Goal: Task Accomplishment & Management: Manage account settings

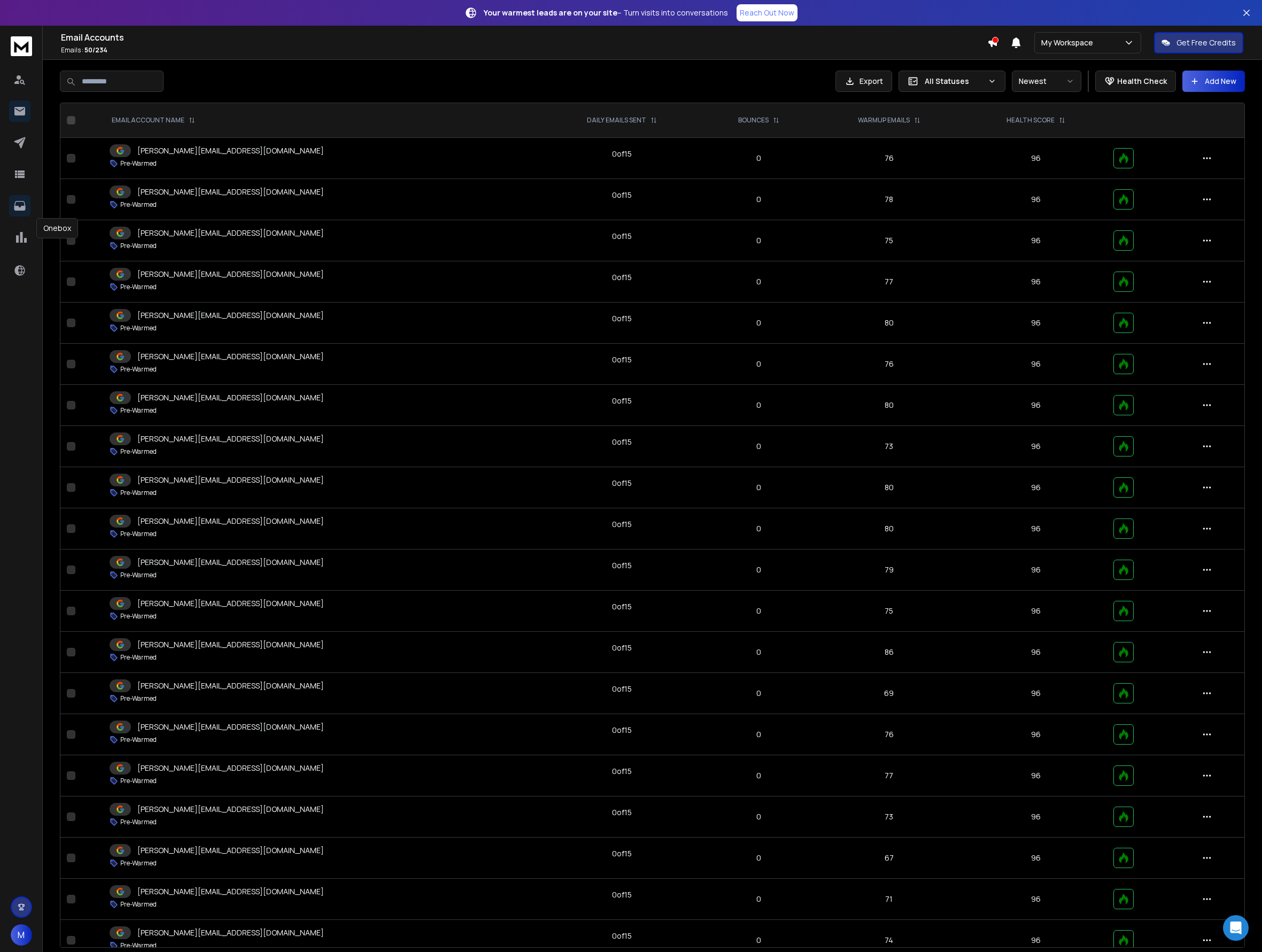
click at [21, 212] on icon at bounding box center [20, 206] width 13 height 13
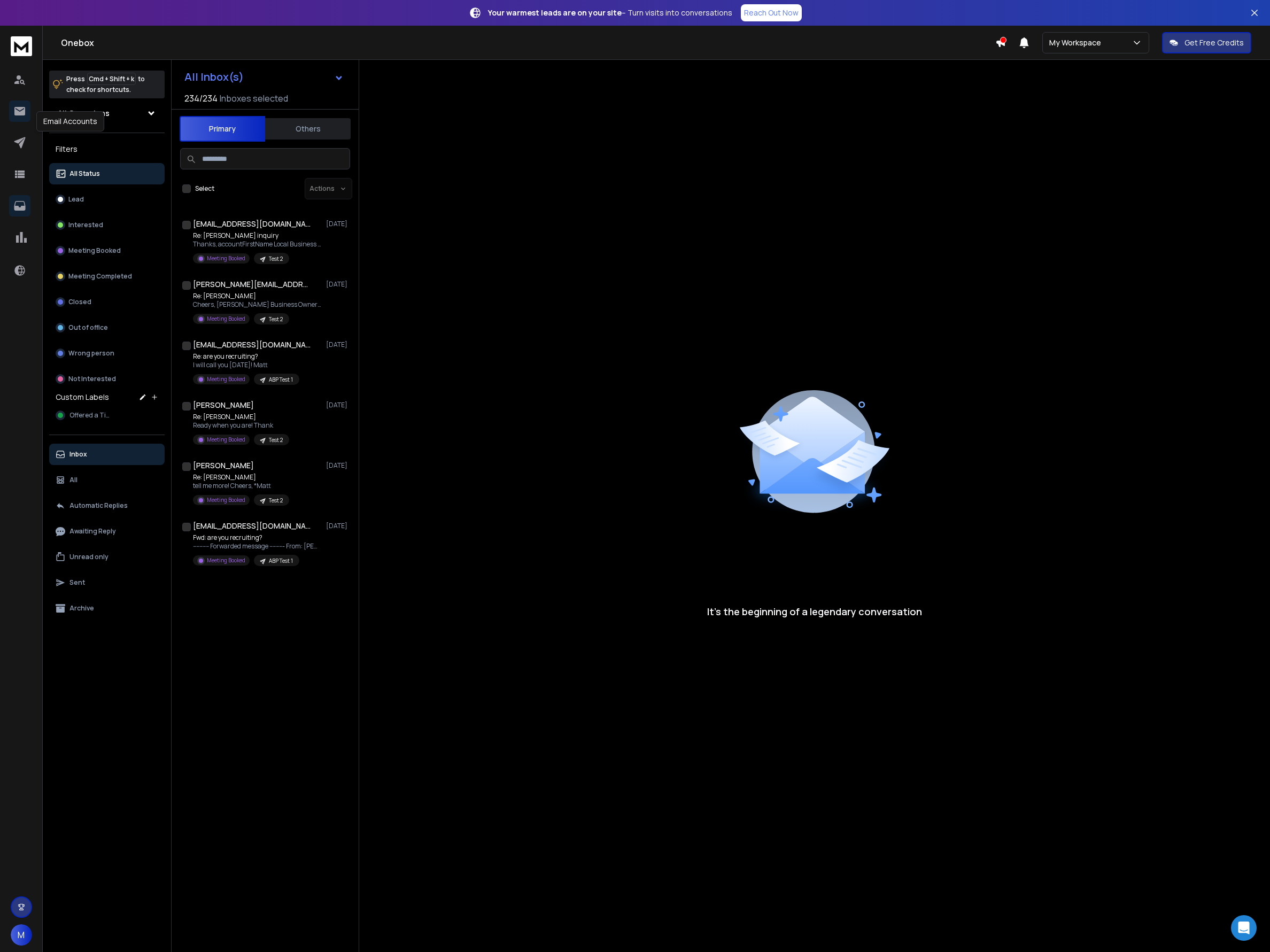
click at [22, 116] on icon at bounding box center [19, 111] width 11 height 8
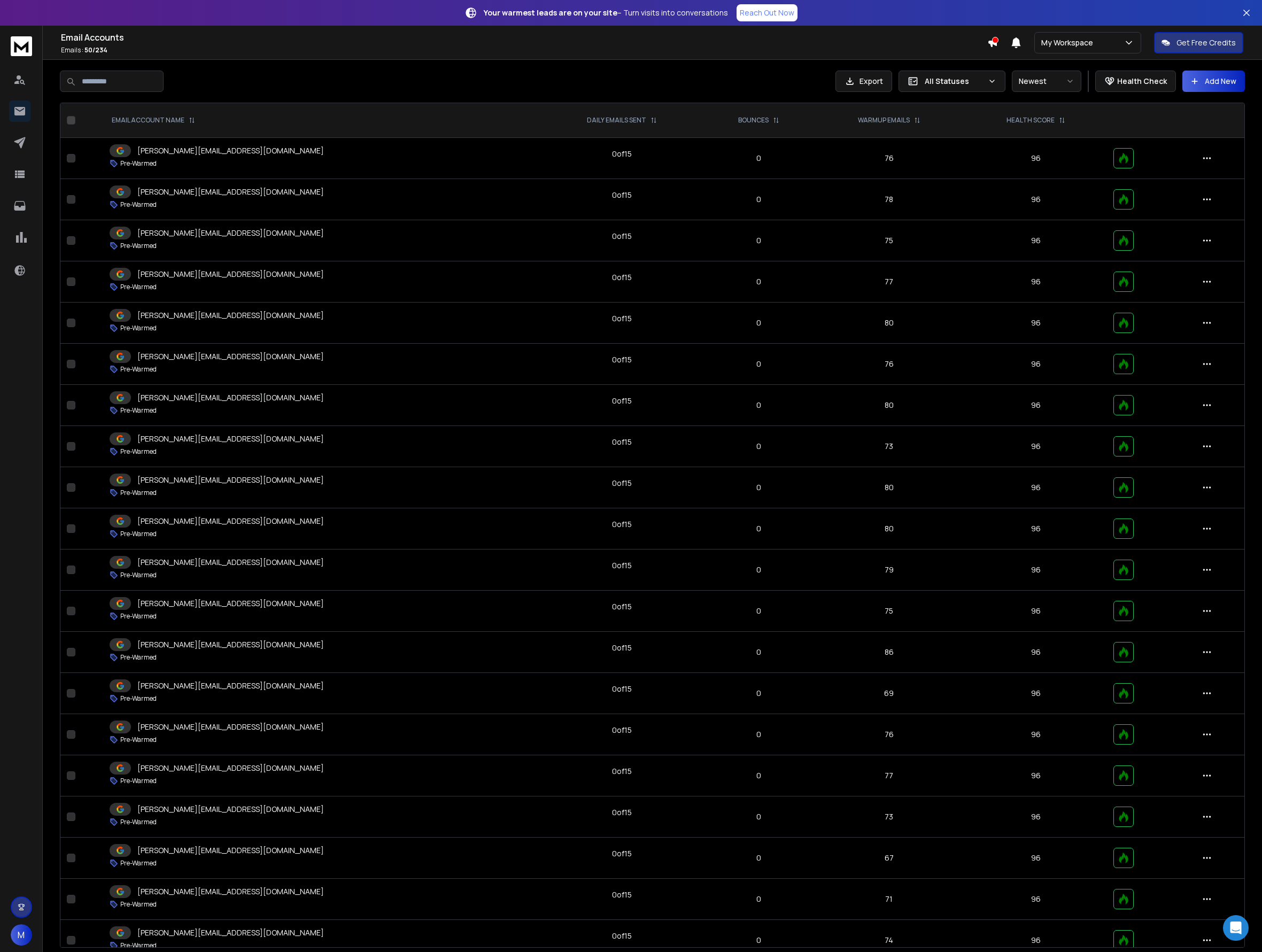
click at [814, 179] on td "76" at bounding box center [889, 158] width 150 height 41
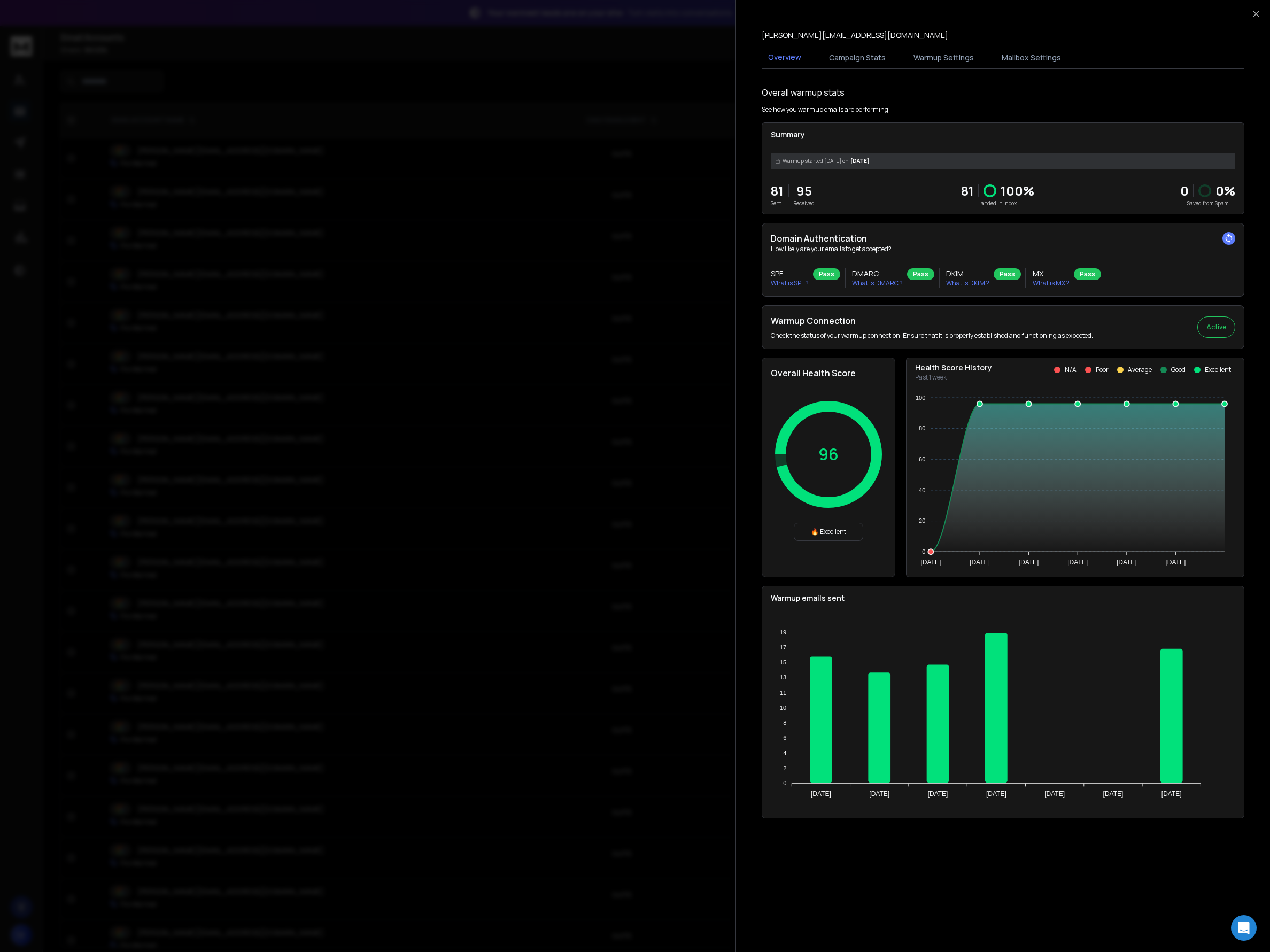
click at [969, 57] on button "Warmup Settings" at bounding box center [944, 58] width 73 height 24
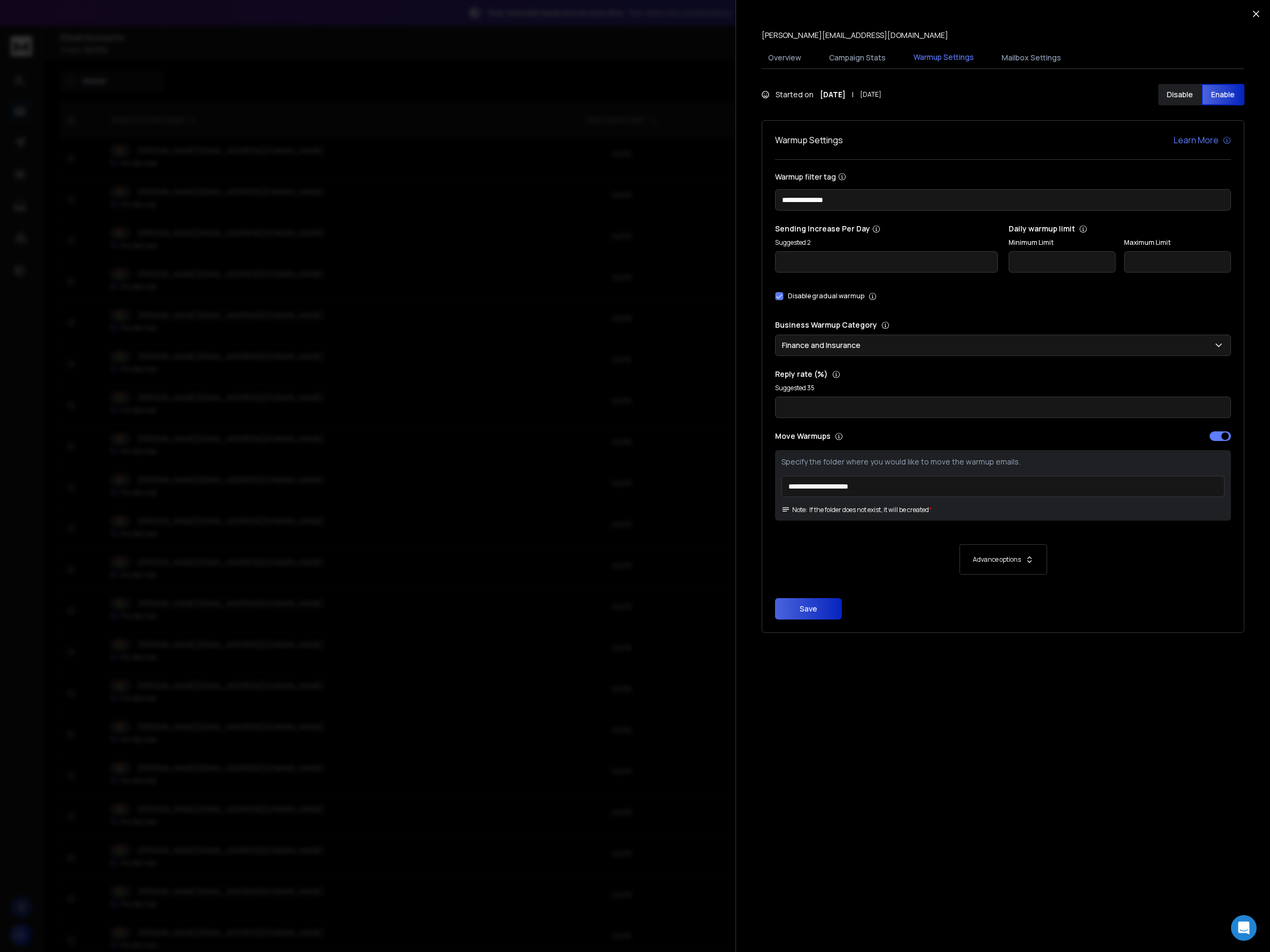
click at [1252, 12] on icon "button" at bounding box center [1256, 14] width 11 height 11
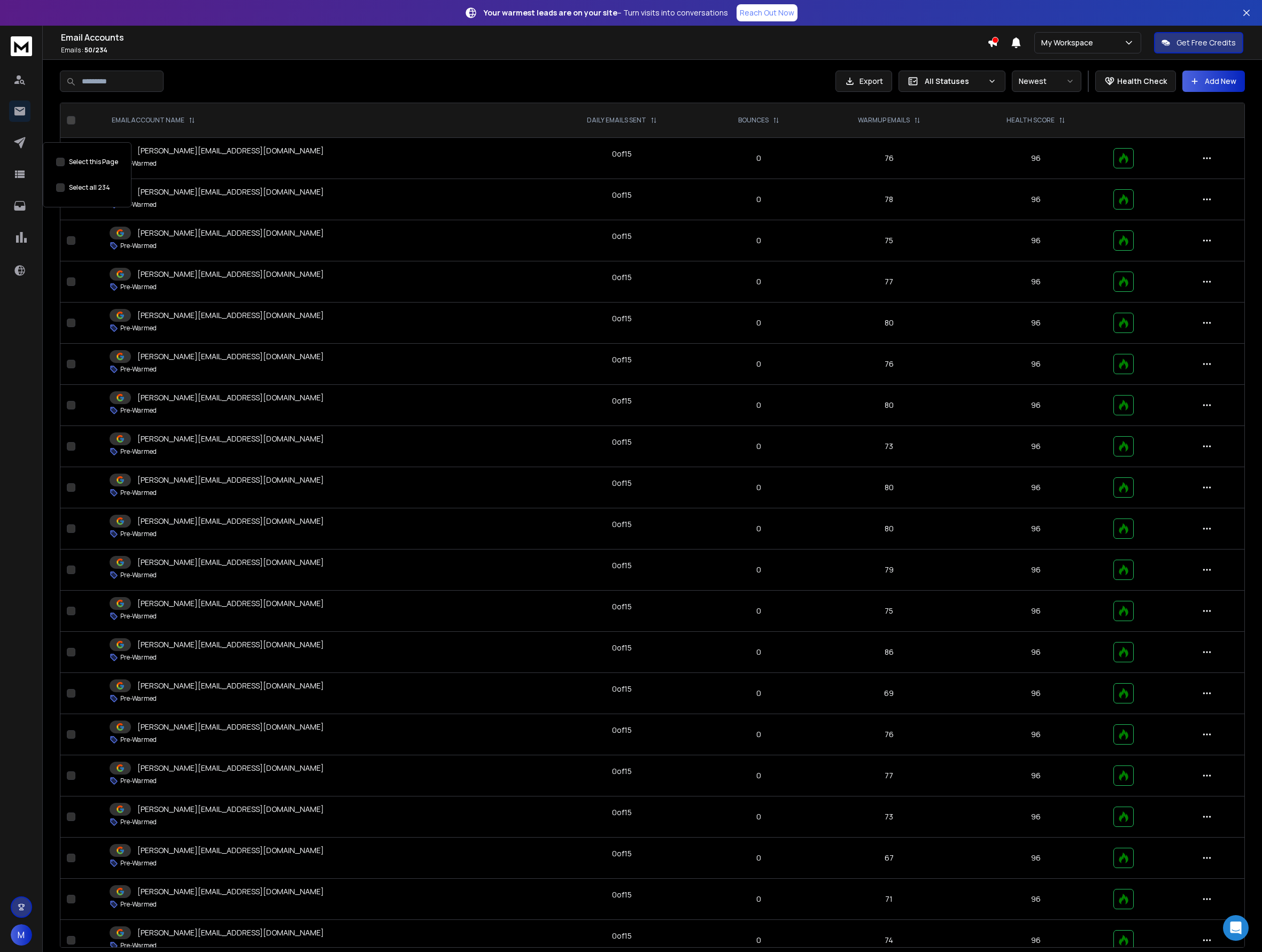
click at [75, 125] on button "Select this Page" at bounding box center [71, 120] width 9 height 8
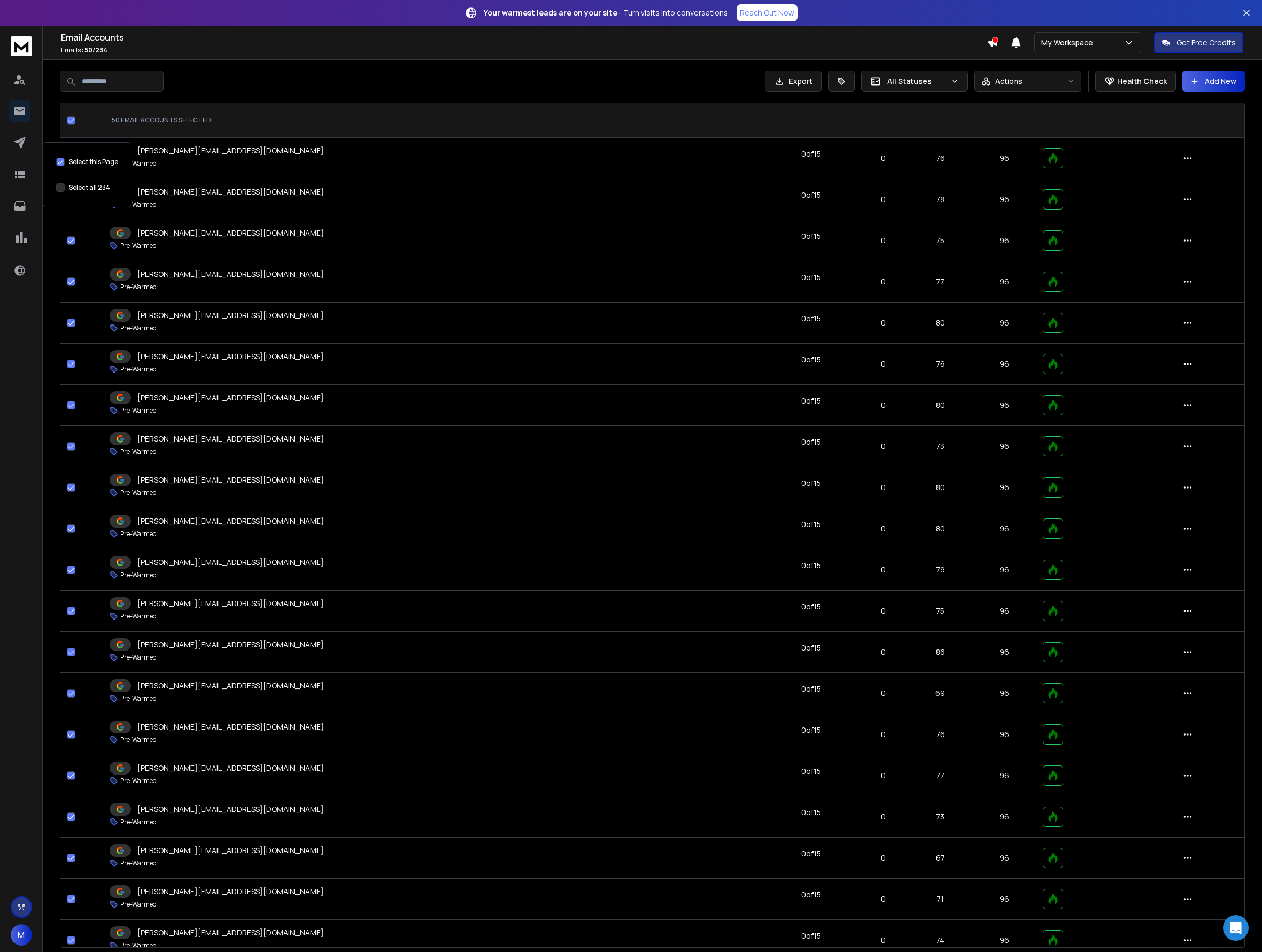
click at [75, 125] on button "Select this Page" at bounding box center [71, 120] width 9 height 8
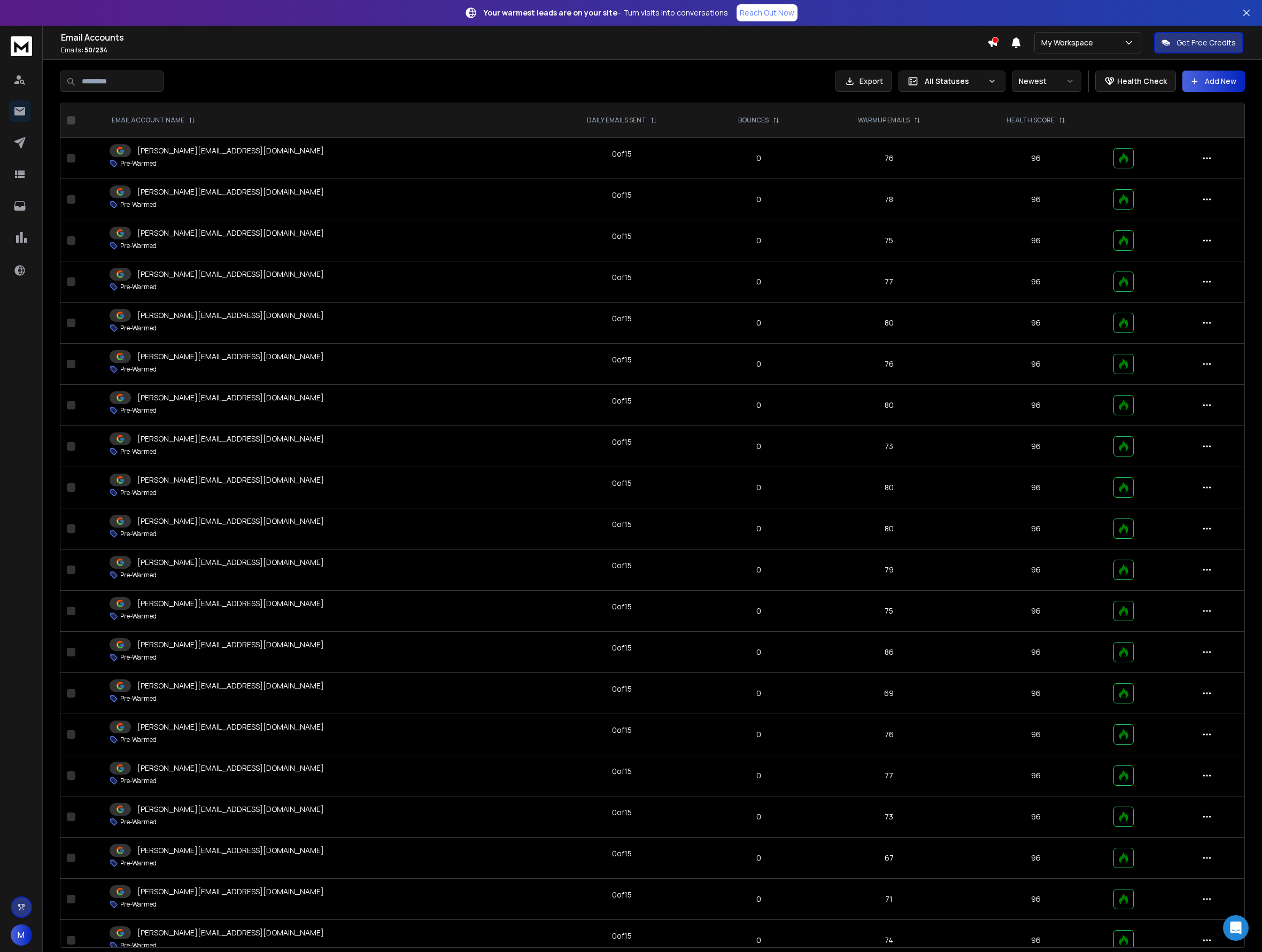
click at [75, 125] on button "button" at bounding box center [71, 120] width 9 height 8
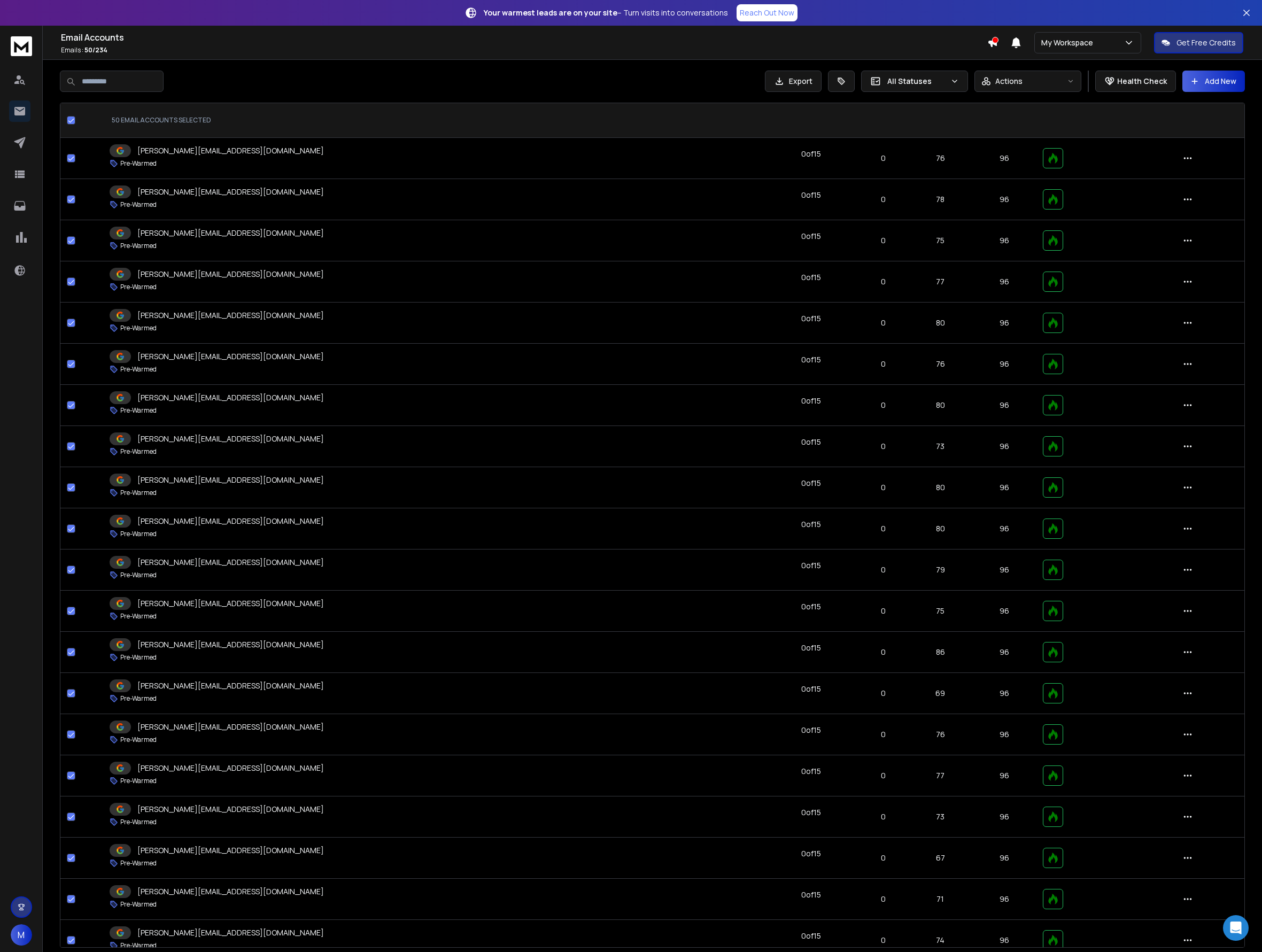
click at [75, 125] on button "button" at bounding box center [71, 120] width 9 height 8
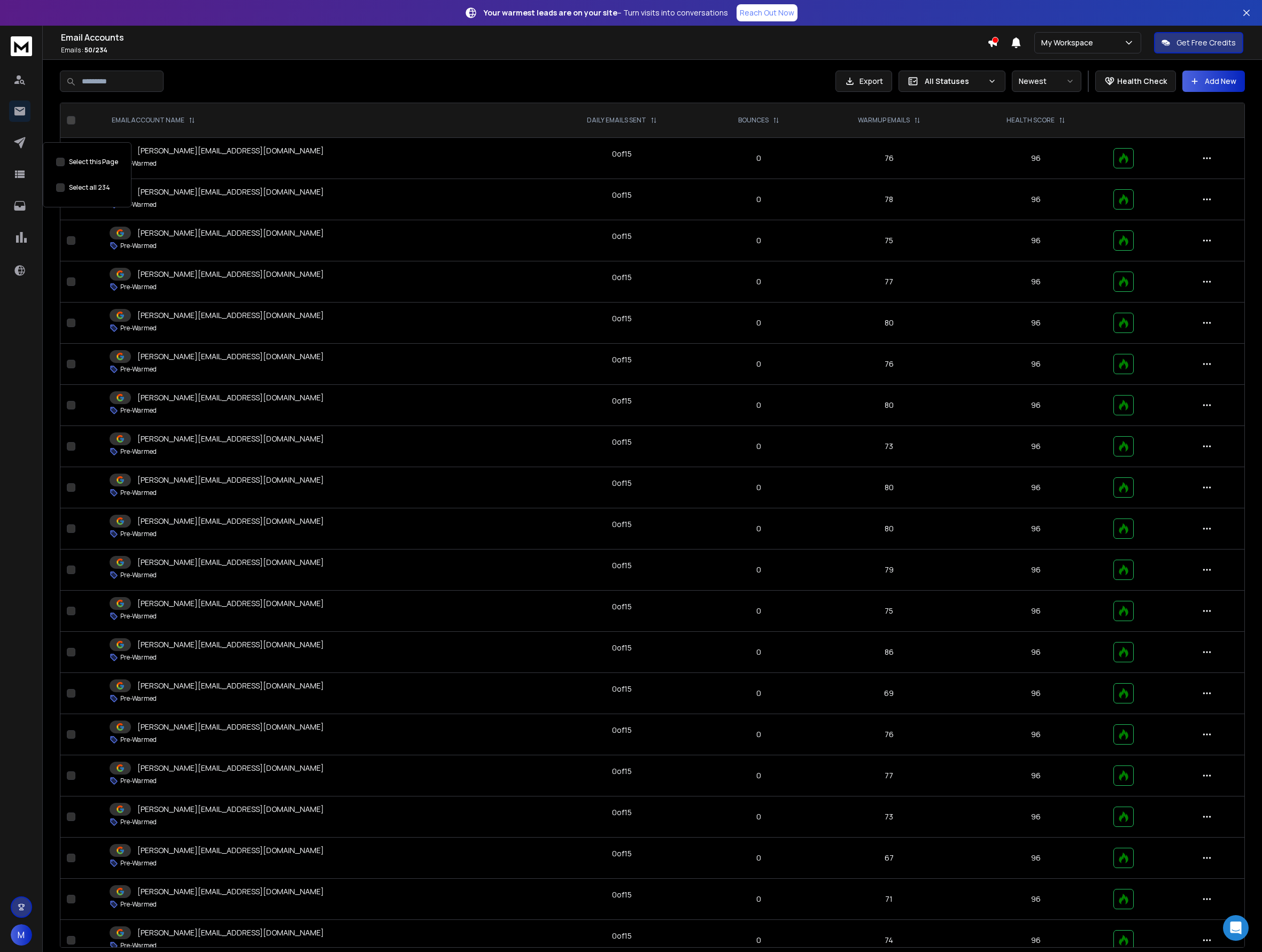
click at [61, 192] on button "Select this Page" at bounding box center [60, 188] width 9 height 8
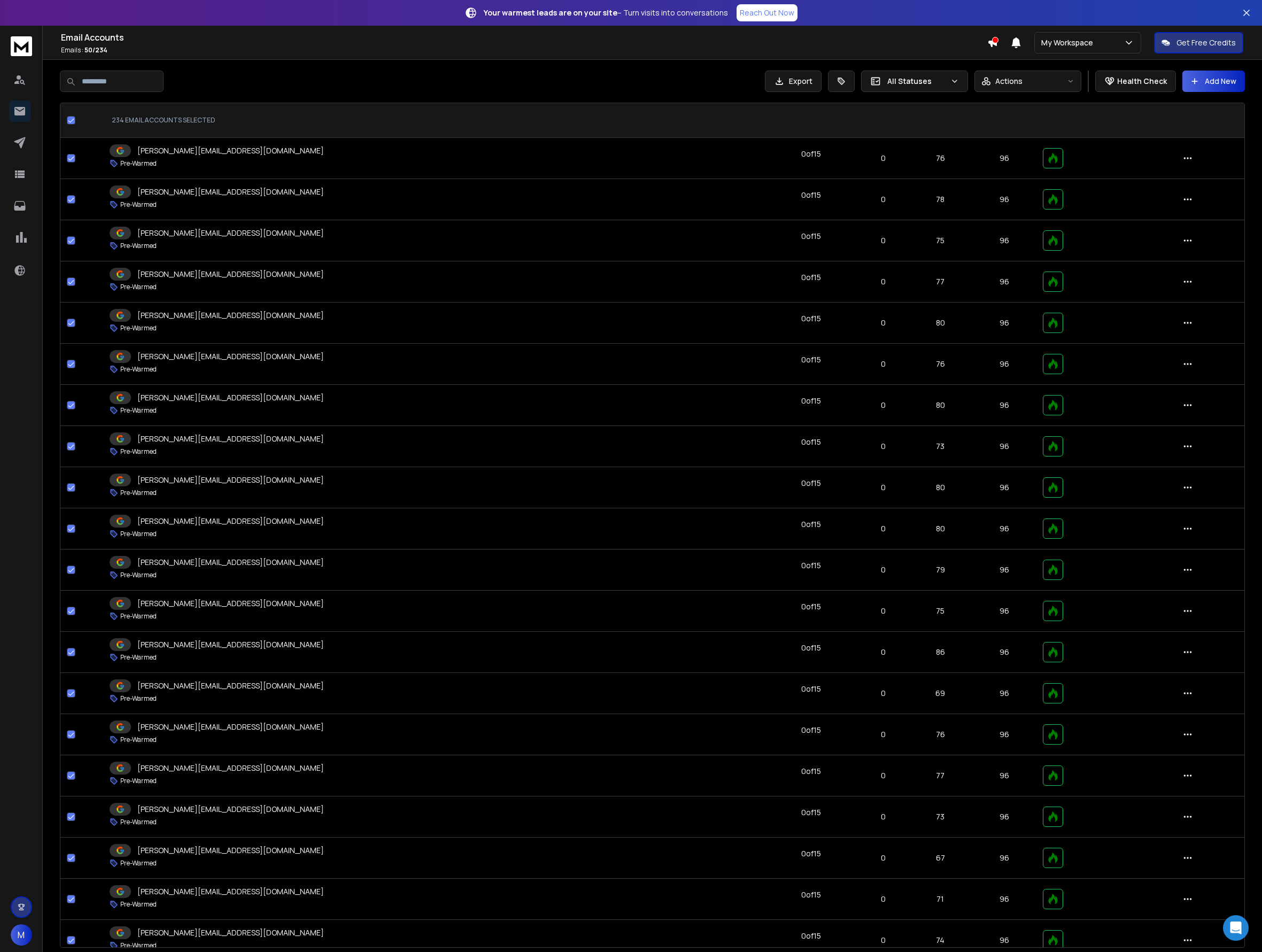
click at [418, 107] on div "Export All Statuses Actions Health Check Add New 234 EMAIL ACCOUNTS SELECTED [P…" at bounding box center [652, 509] width 1185 height 877
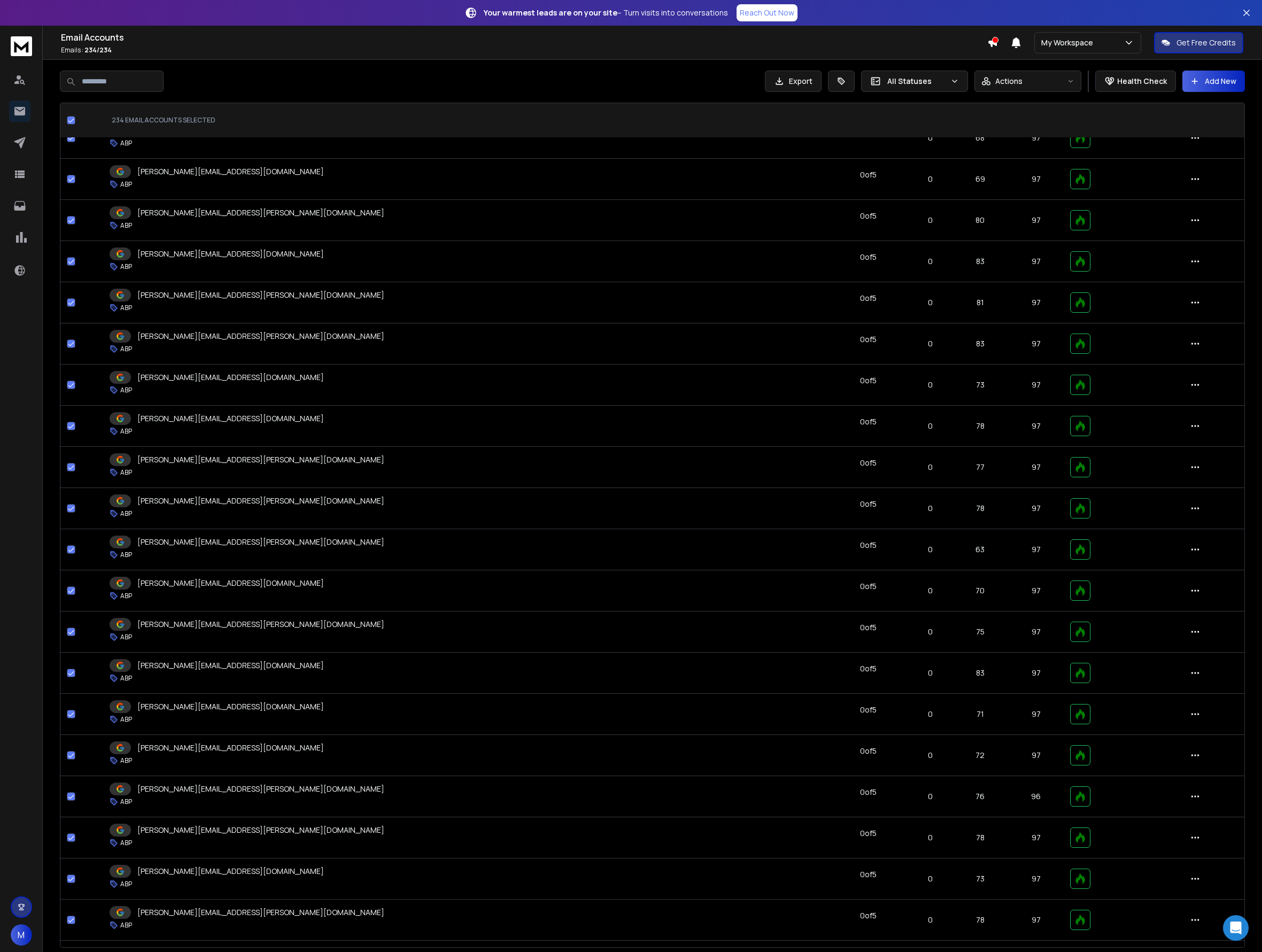
scroll to position [8274, 0]
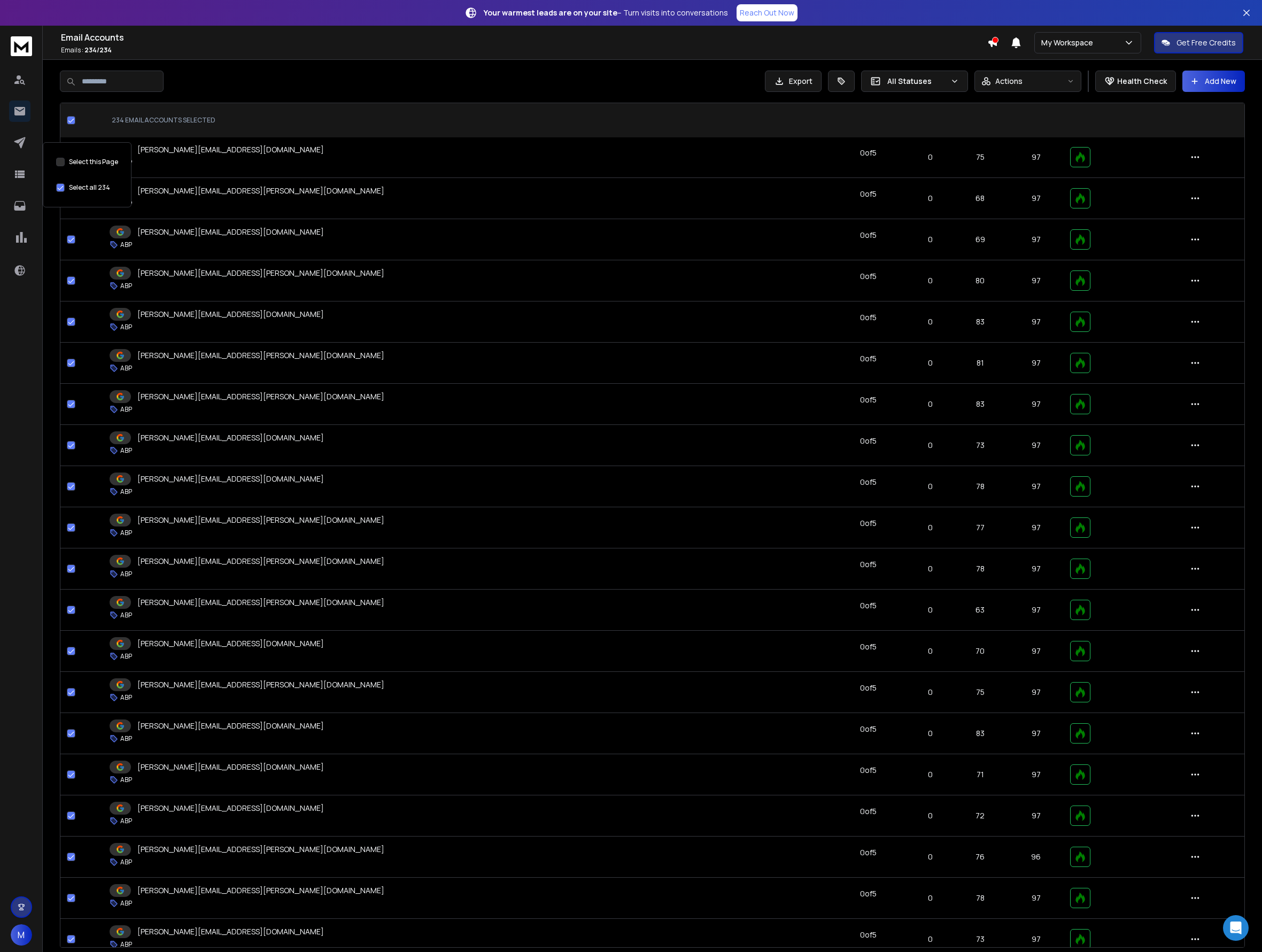
click at [75, 125] on button "Select this Page" at bounding box center [71, 120] width 9 height 8
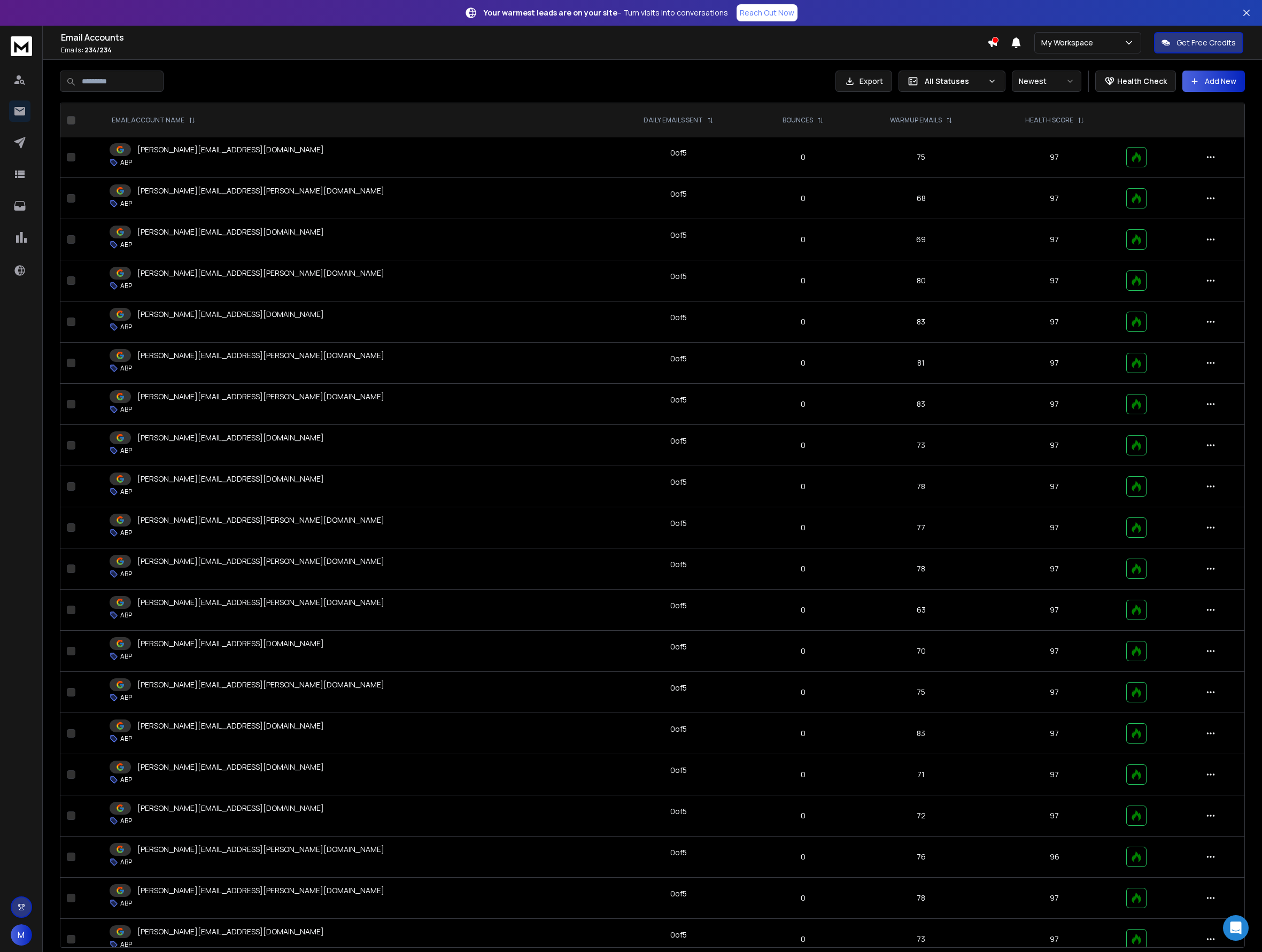
click at [507, 83] on div at bounding box center [444, 82] width 769 height 22
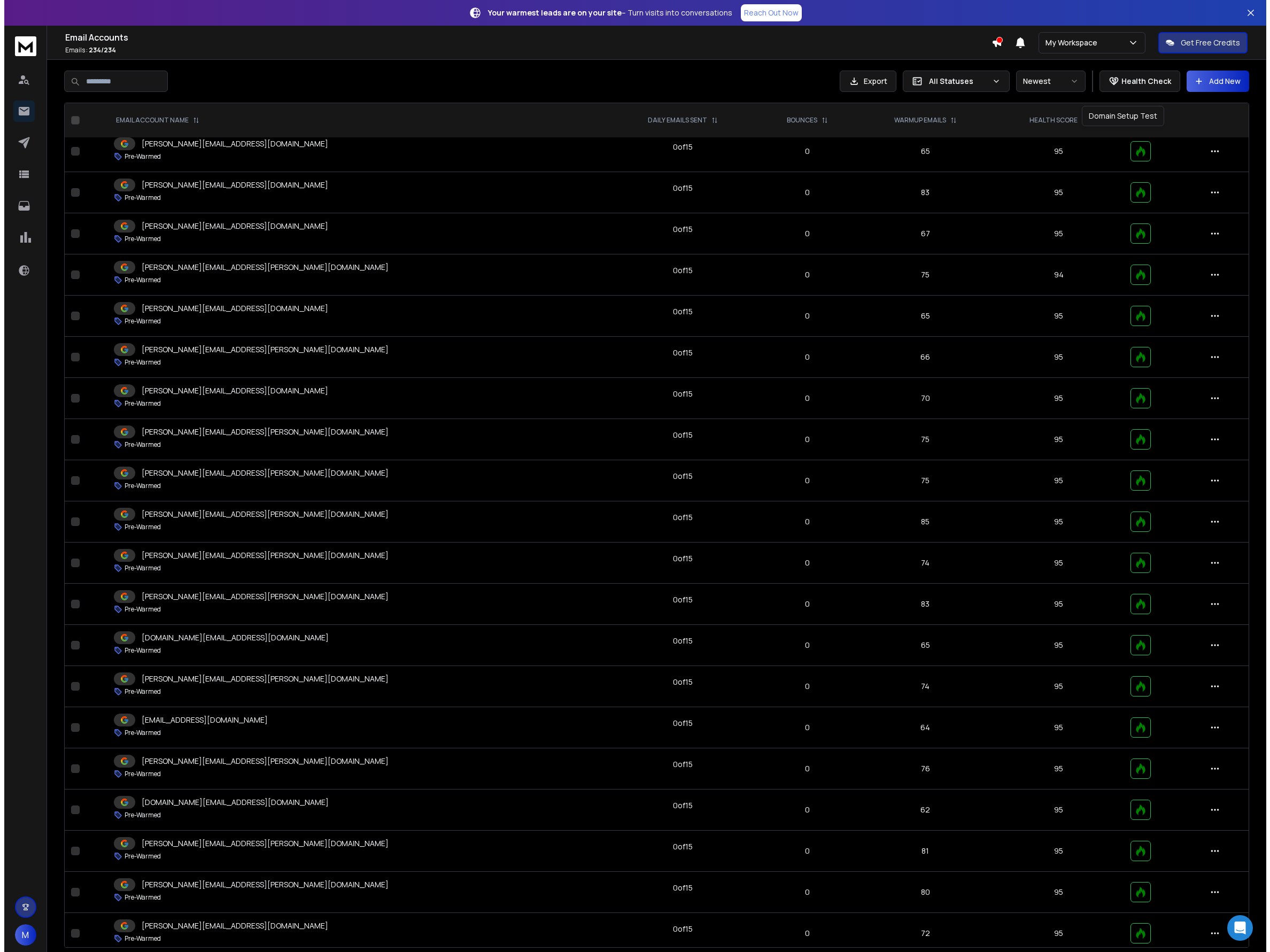
scroll to position [6962, 0]
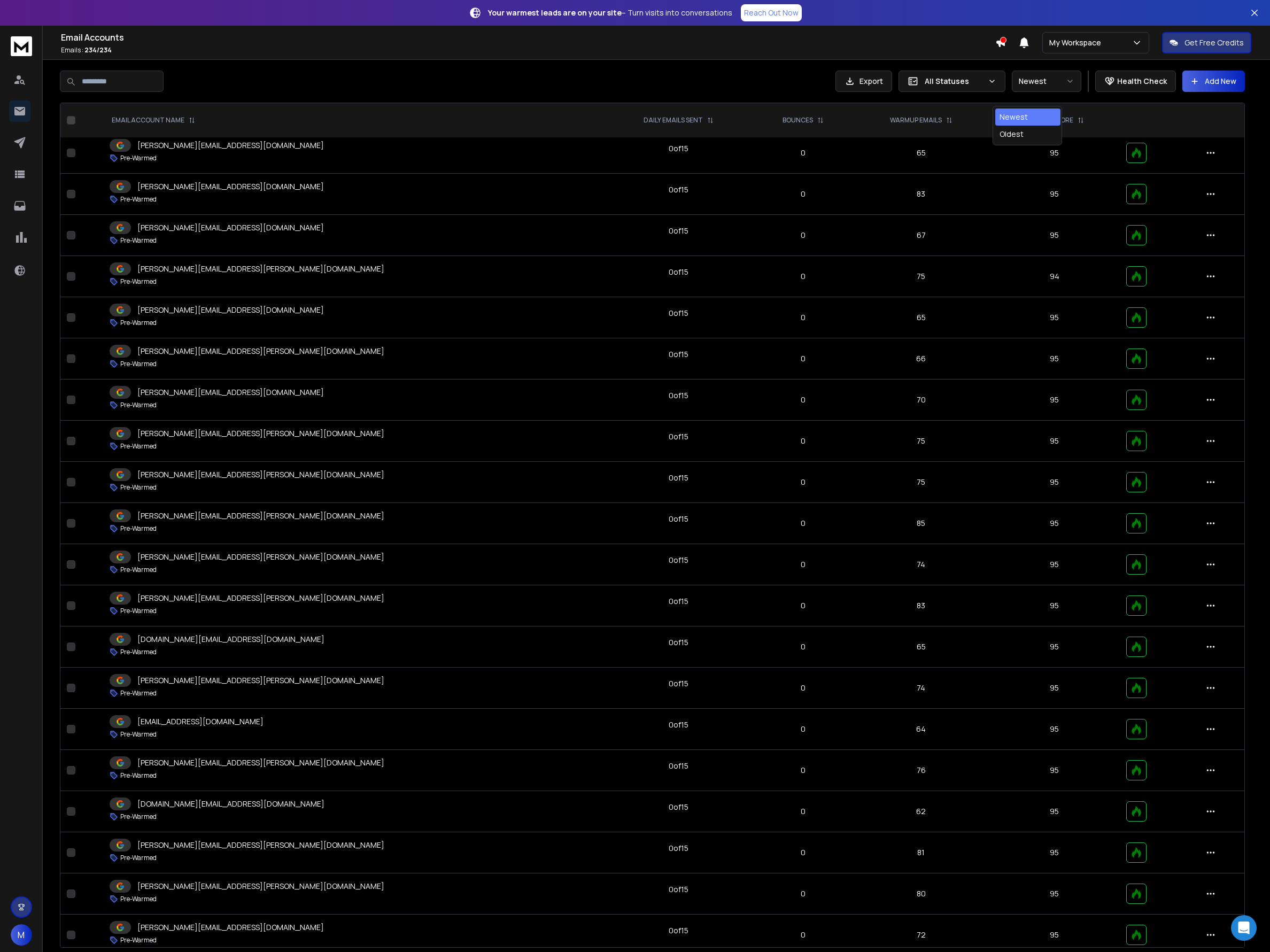
click at [1033, 92] on button "Newest" at bounding box center [1047, 82] width 70 height 22
drag, startPoint x: 1047, startPoint y: 88, endPoint x: 1033, endPoint y: 92, distance: 14.6
click at [1033, 92] on button "Newest" at bounding box center [1039, 82] width 70 height 22
click at [988, 86] on icon at bounding box center [992, 81] width 9 height 8
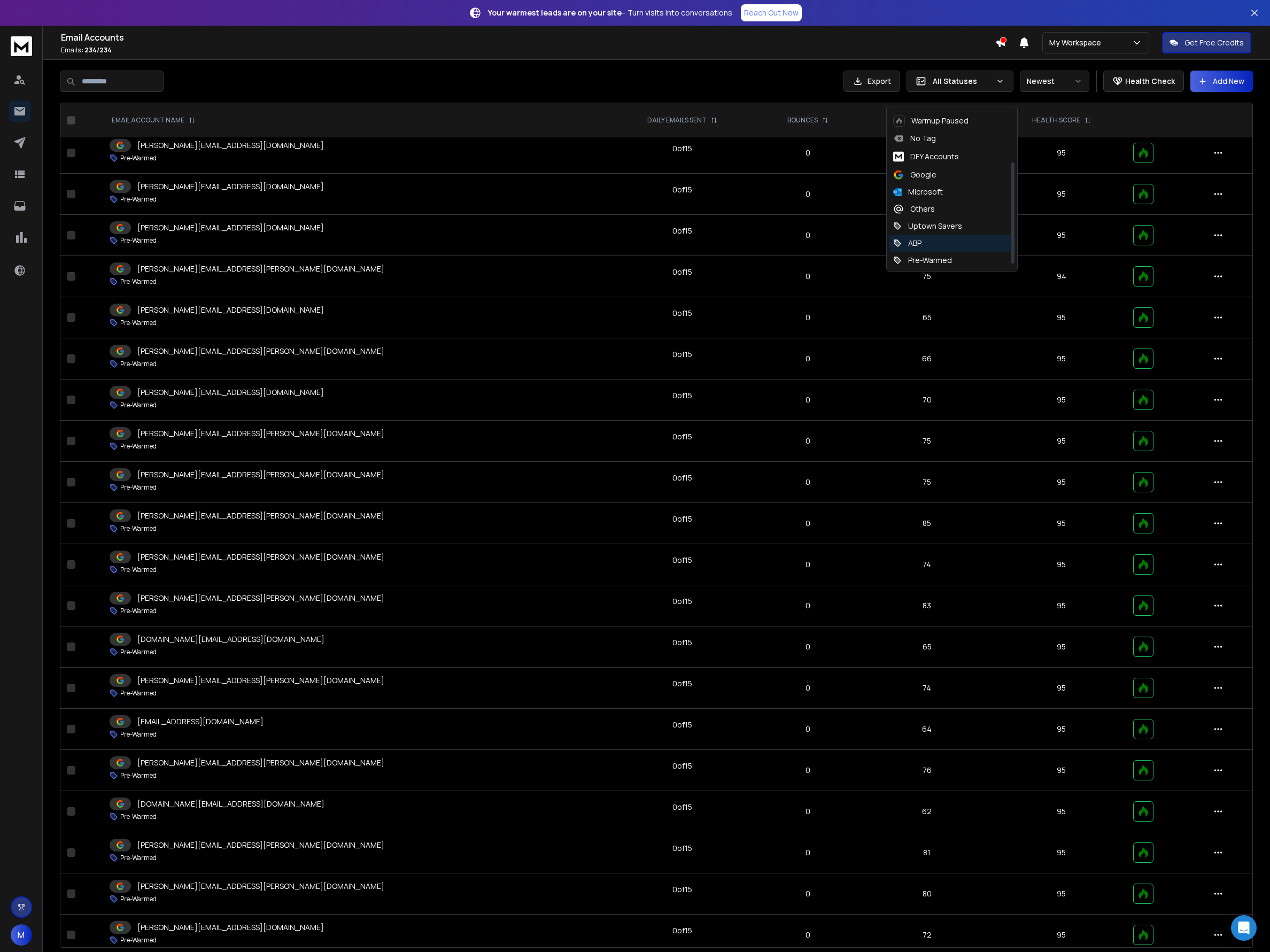
scroll to position [92, 0]
click at [940, 260] on div "Pre-Warmed" at bounding box center [923, 260] width 59 height 11
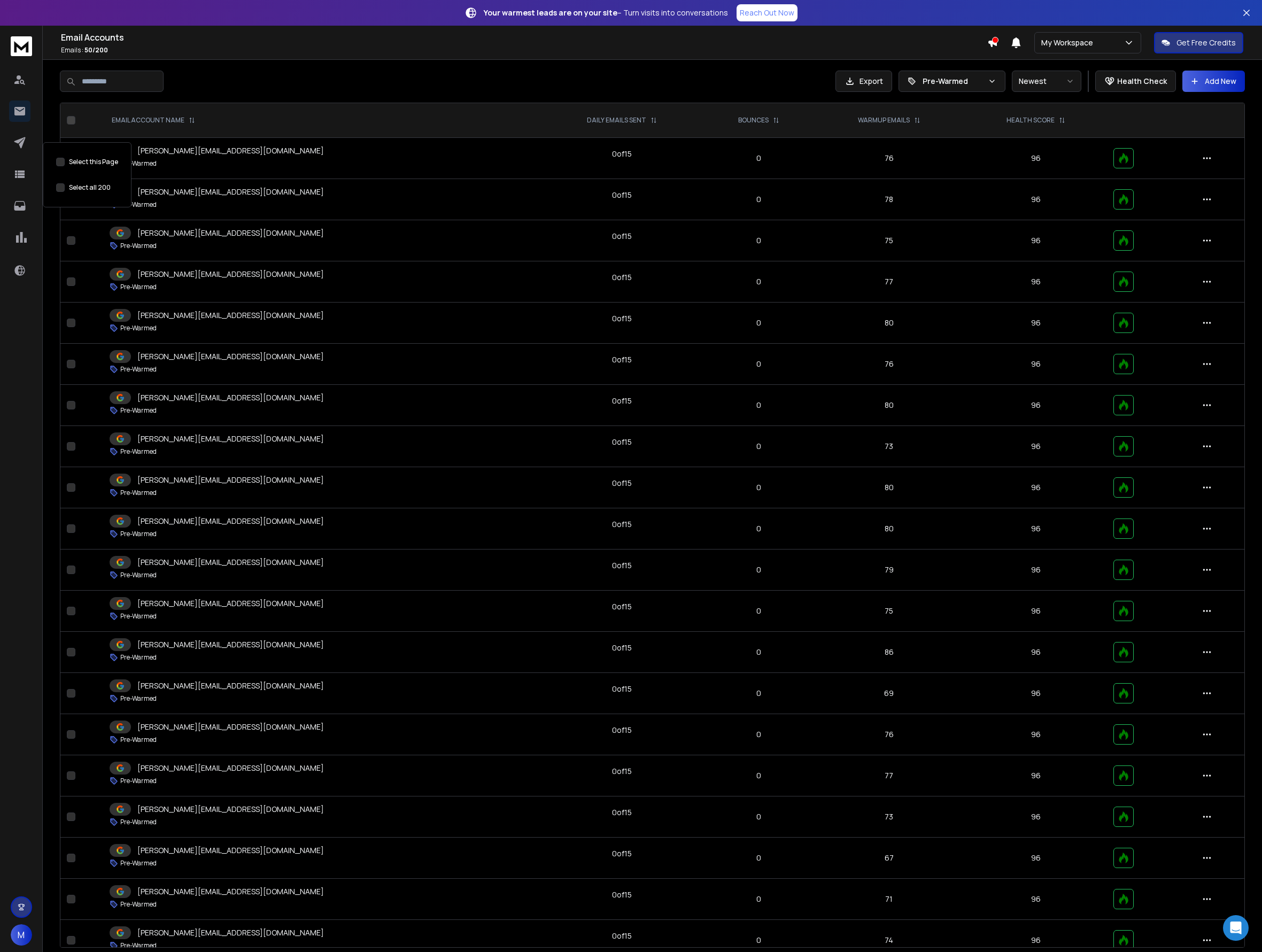
click at [75, 125] on button "Select this Page" at bounding box center [71, 120] width 9 height 8
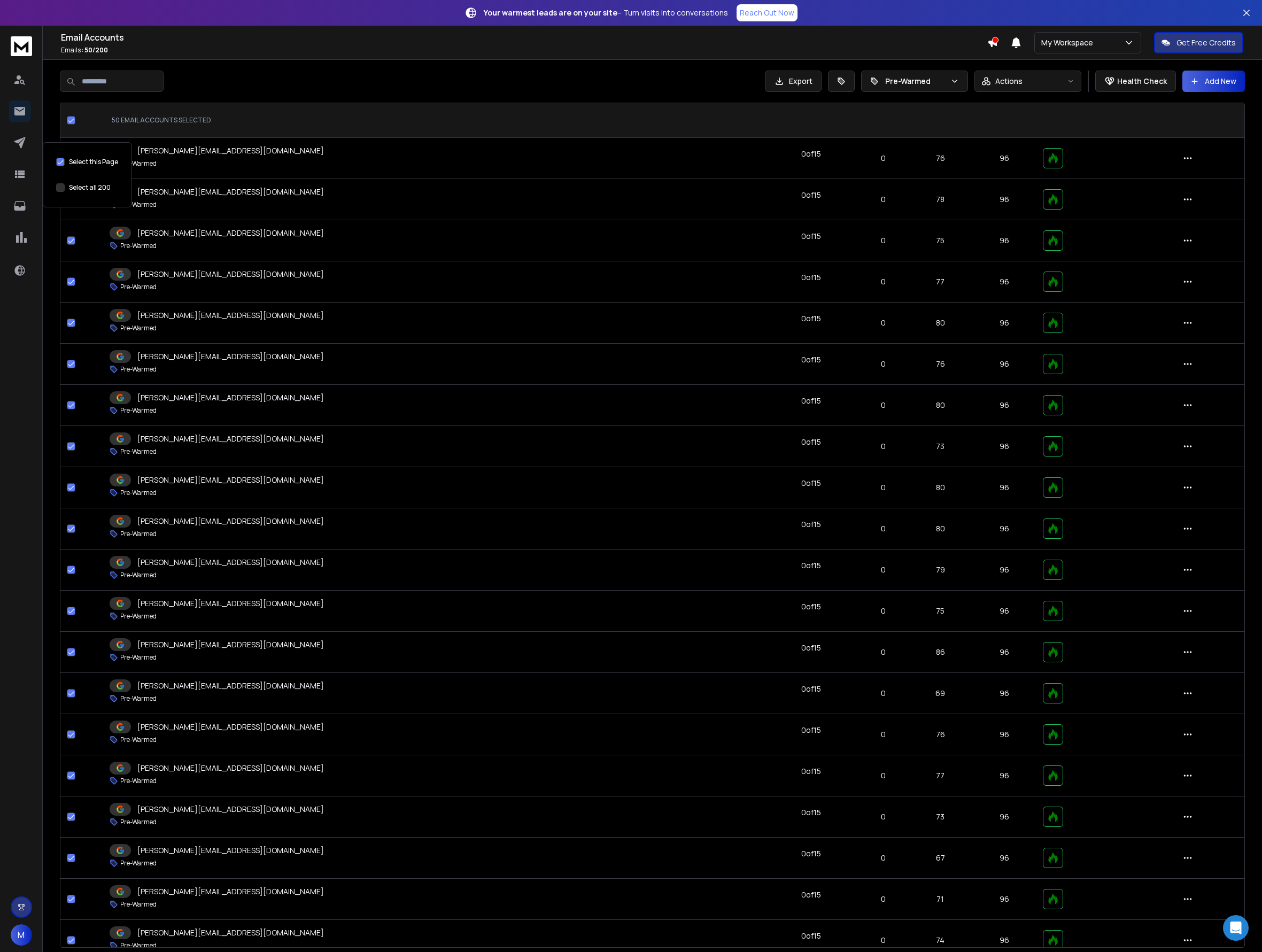
click at [75, 125] on button "Select this Page" at bounding box center [71, 120] width 9 height 8
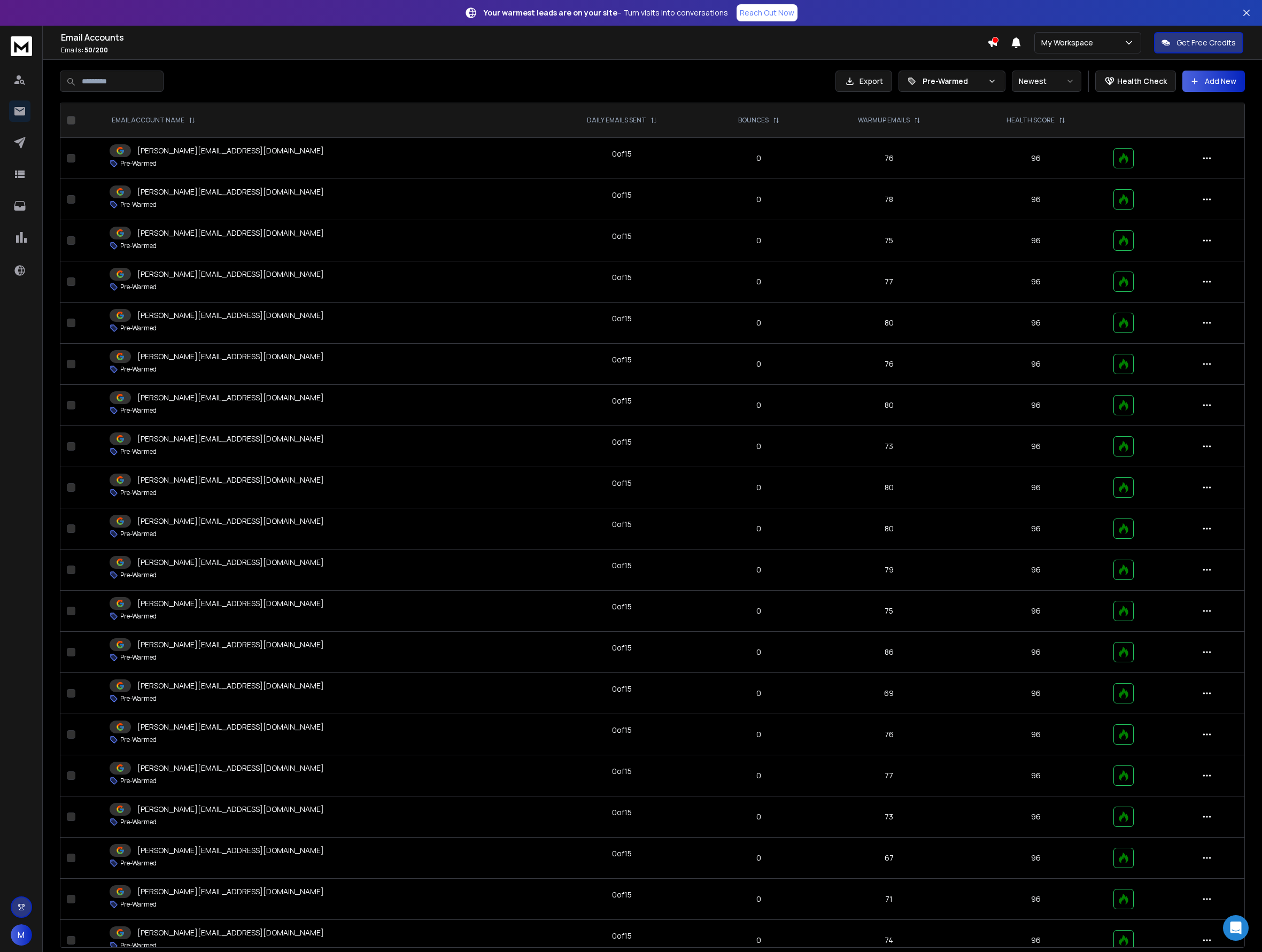
click at [988, 86] on icon at bounding box center [992, 81] width 9 height 8
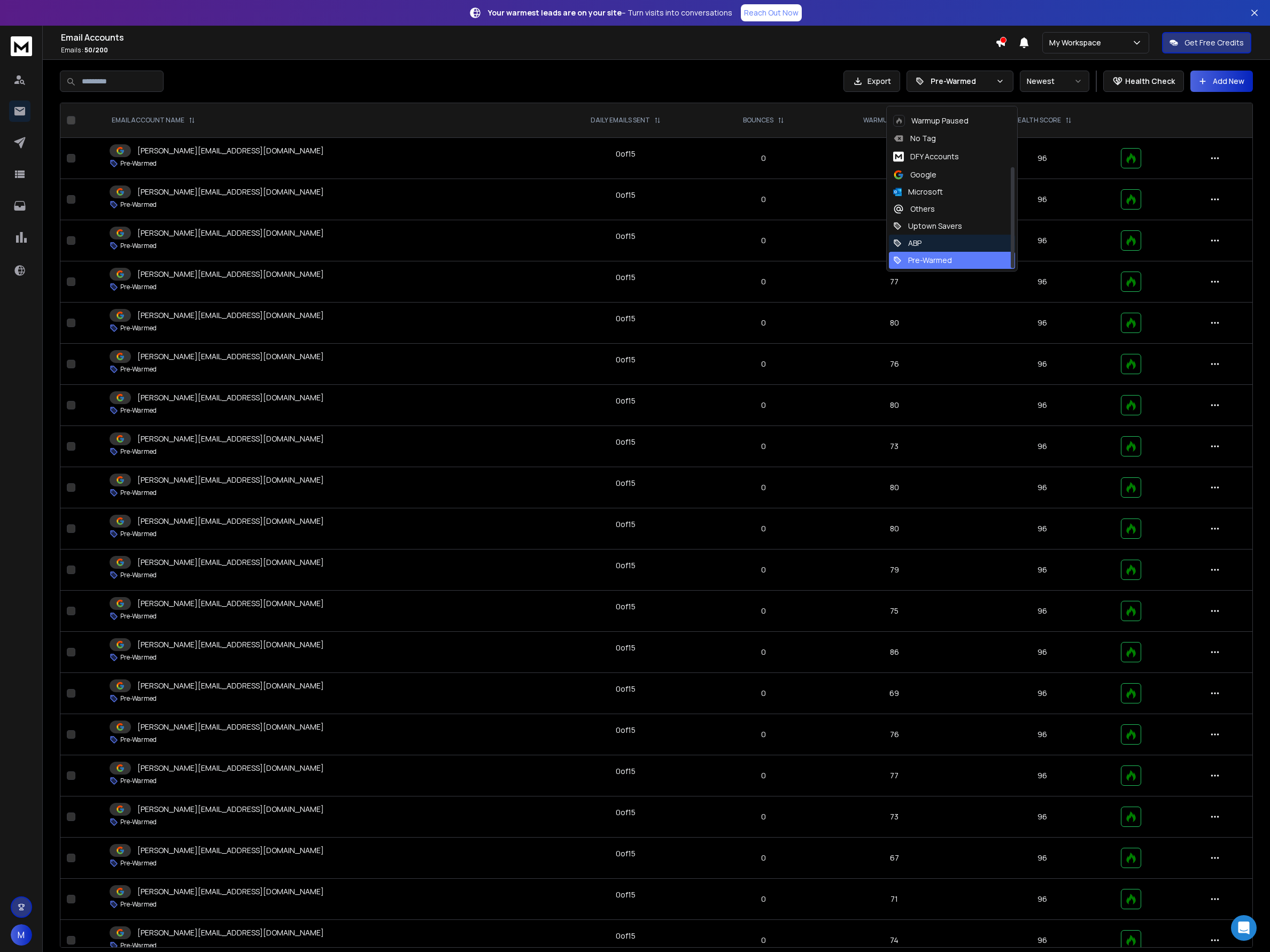
click at [939, 242] on div "ABP" at bounding box center [952, 243] width 126 height 17
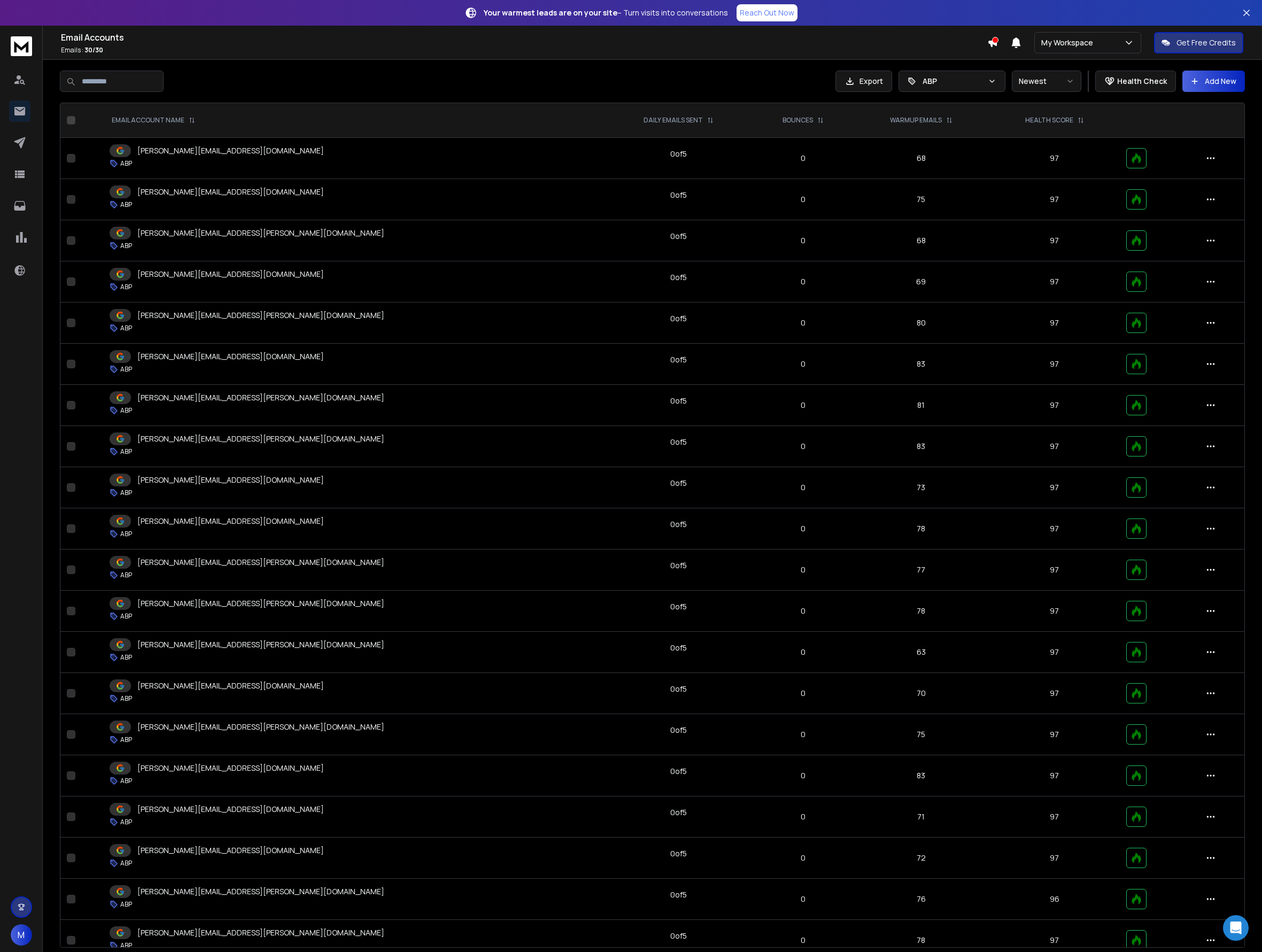
click at [74, 125] on div at bounding box center [85, 120] width 36 height 8
click at [75, 125] on button "button" at bounding box center [71, 120] width 9 height 8
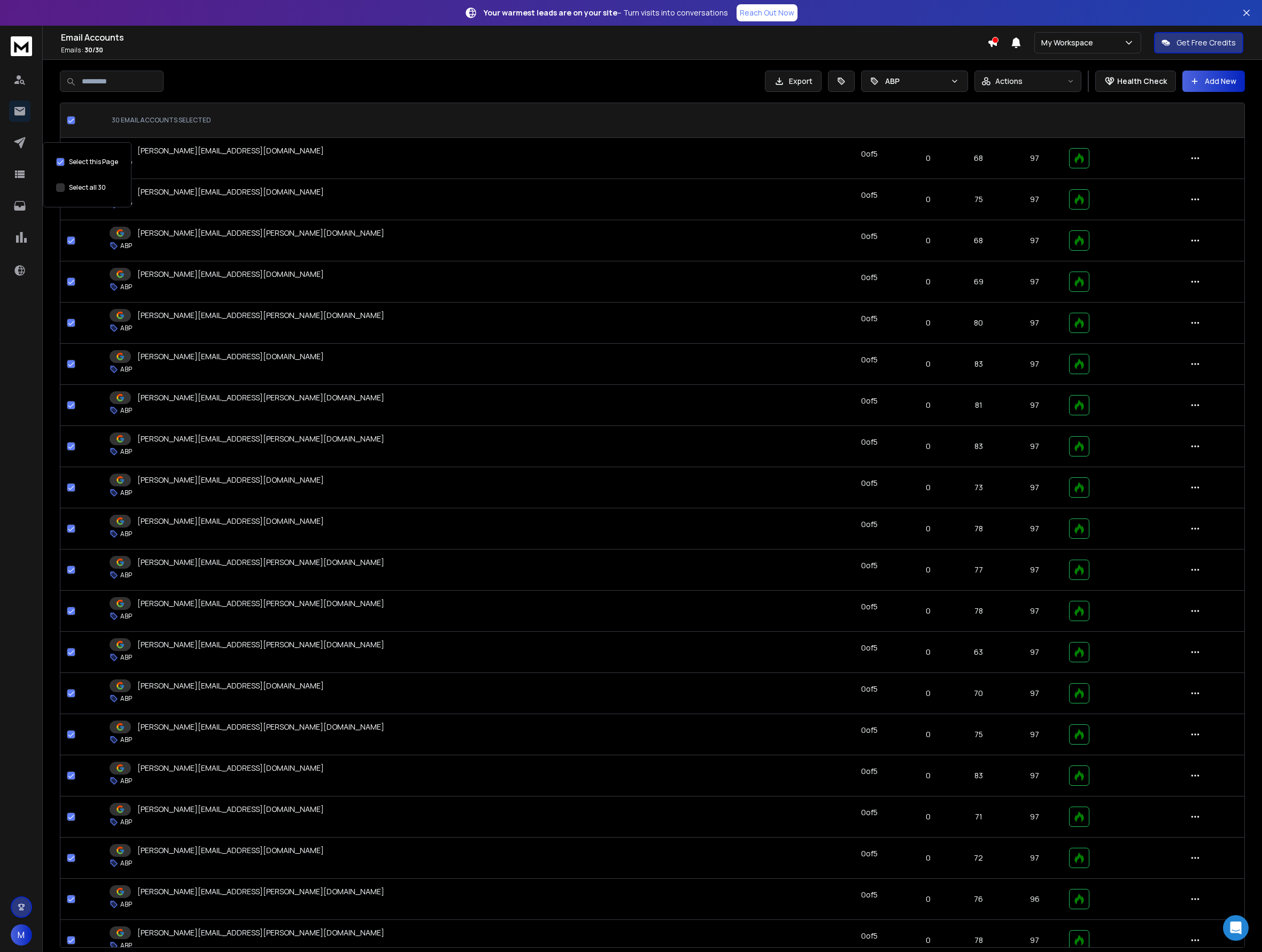
click at [75, 125] on button "Select this Page" at bounding box center [71, 120] width 9 height 8
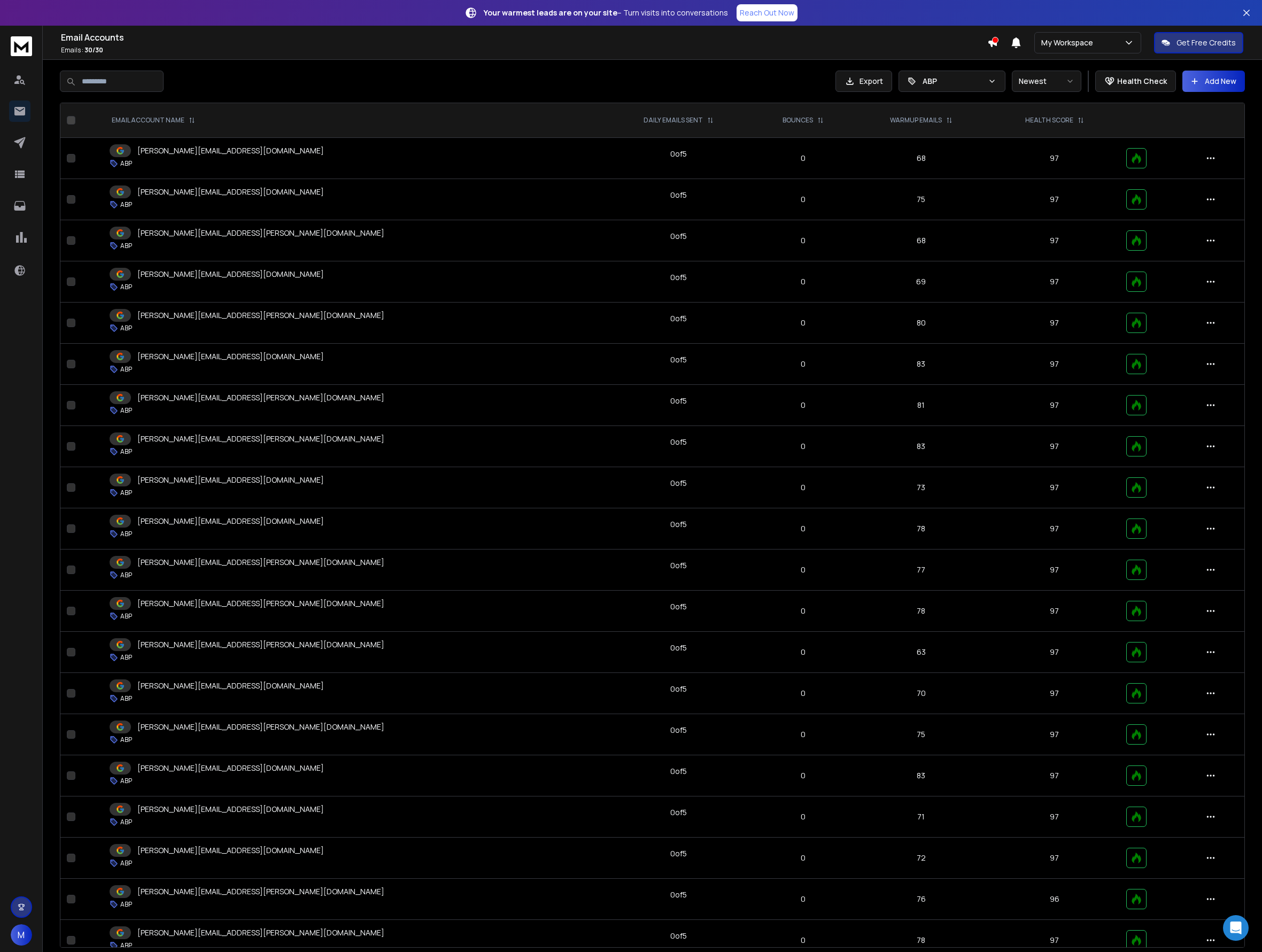
click at [929, 87] on p "ABP" at bounding box center [953, 81] width 61 height 11
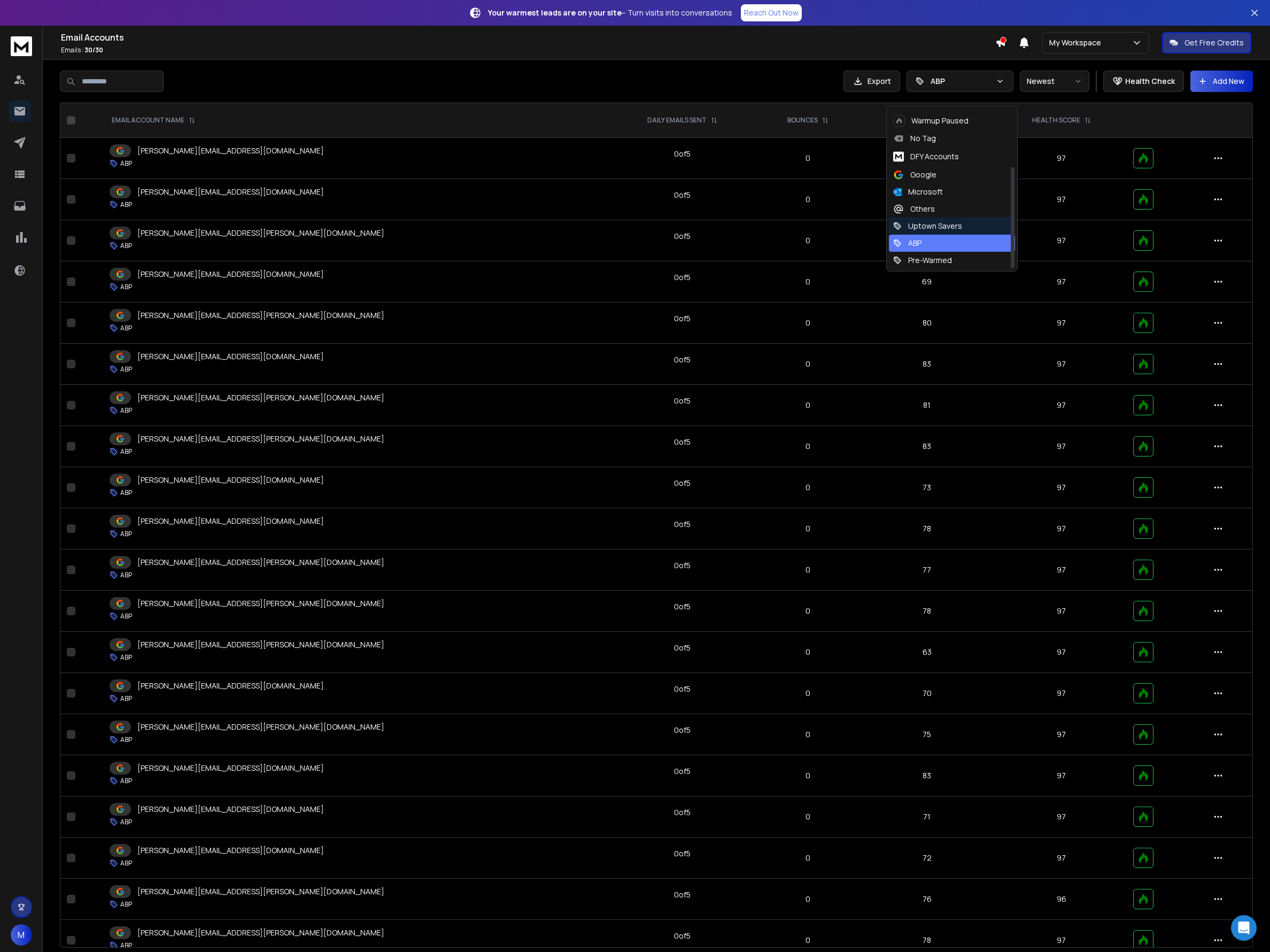
click at [953, 223] on div "Uptown Savers" at bounding box center [928, 226] width 69 height 11
